Goal: Task Accomplishment & Management: Manage account settings

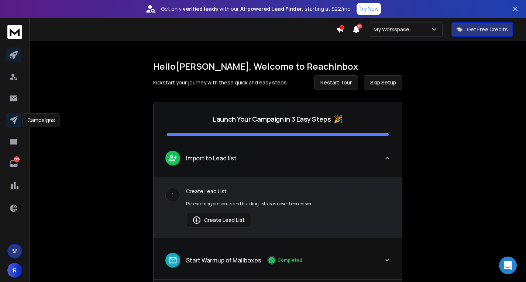
click at [16, 125] on link at bounding box center [13, 120] width 15 height 15
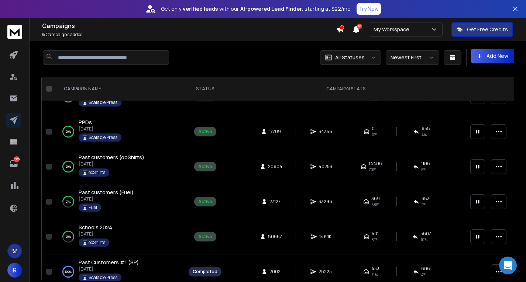
scroll to position [36, 0]
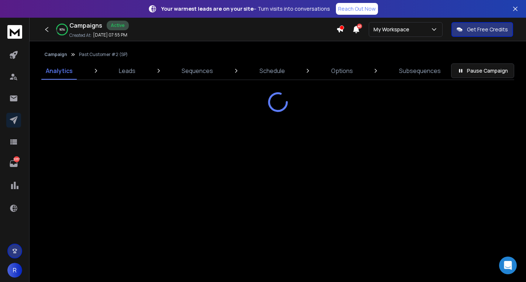
click at [327, 71] on div "Analytics Leads Sequences Schedule Options Subsequences" at bounding box center [243, 71] width 404 height 18
click at [343, 70] on p "Options" at bounding box center [342, 70] width 22 height 9
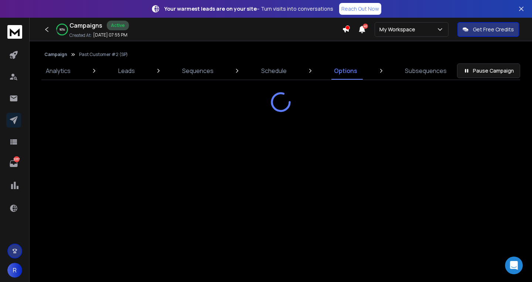
select select "*"
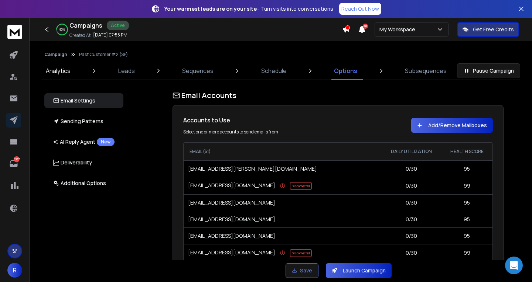
click at [67, 73] on p "Analytics" at bounding box center [58, 70] width 25 height 9
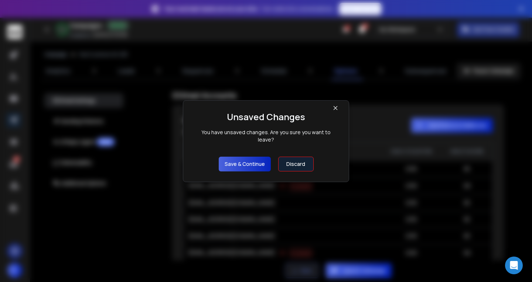
click at [290, 162] on button "Discard" at bounding box center [295, 164] width 35 height 15
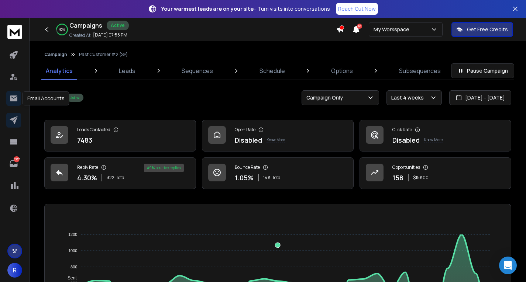
click at [17, 97] on icon at bounding box center [13, 98] width 9 height 9
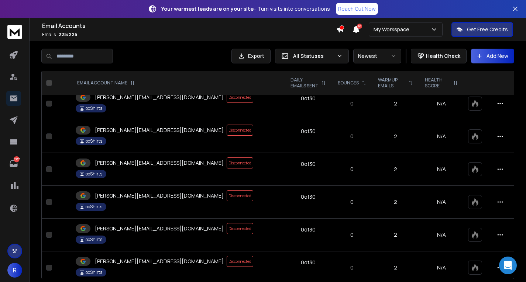
scroll to position [3286, 0]
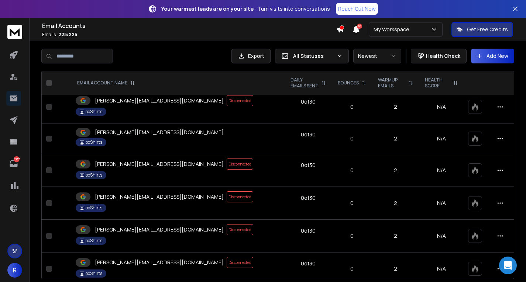
click at [311, 57] on p "All Statuses" at bounding box center [313, 55] width 41 height 7
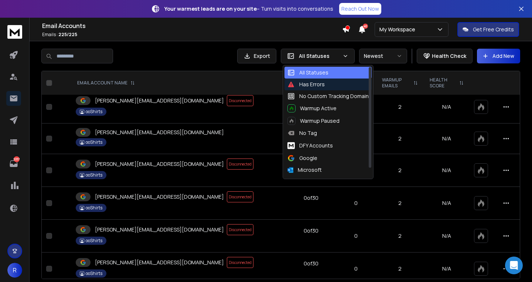
drag, startPoint x: 315, startPoint y: 86, endPoint x: 204, endPoint y: 59, distance: 113.5
click at [205, 60] on body "Your warmest leads are on your site – Turn visits into conversations Reach Out …" at bounding box center [266, 141] width 532 height 282
click at [204, 59] on div at bounding box center [136, 56] width 191 height 15
